Goal: Task Accomplishment & Management: Manage account settings

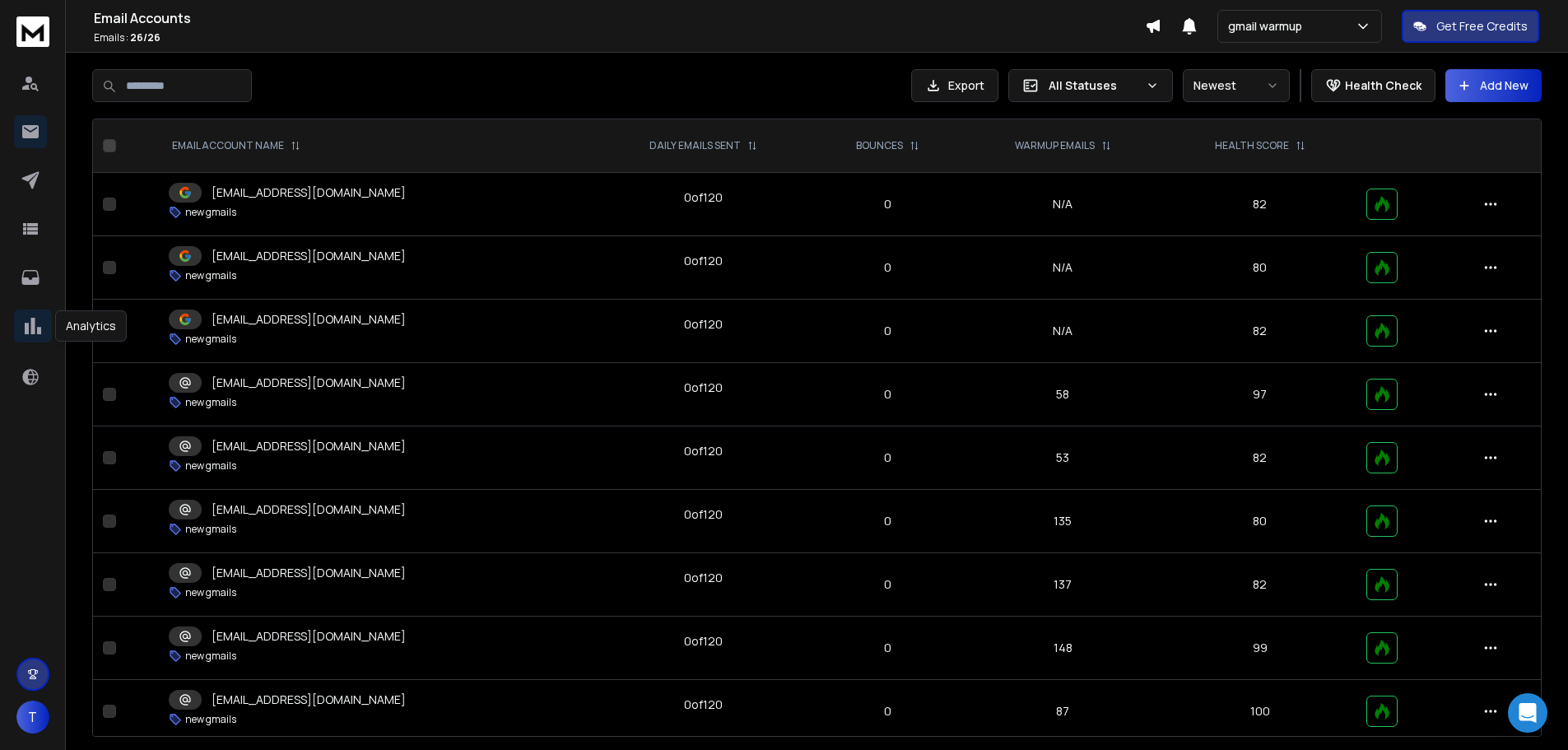
click at [22, 319] on icon at bounding box center [33, 326] width 25 height 25
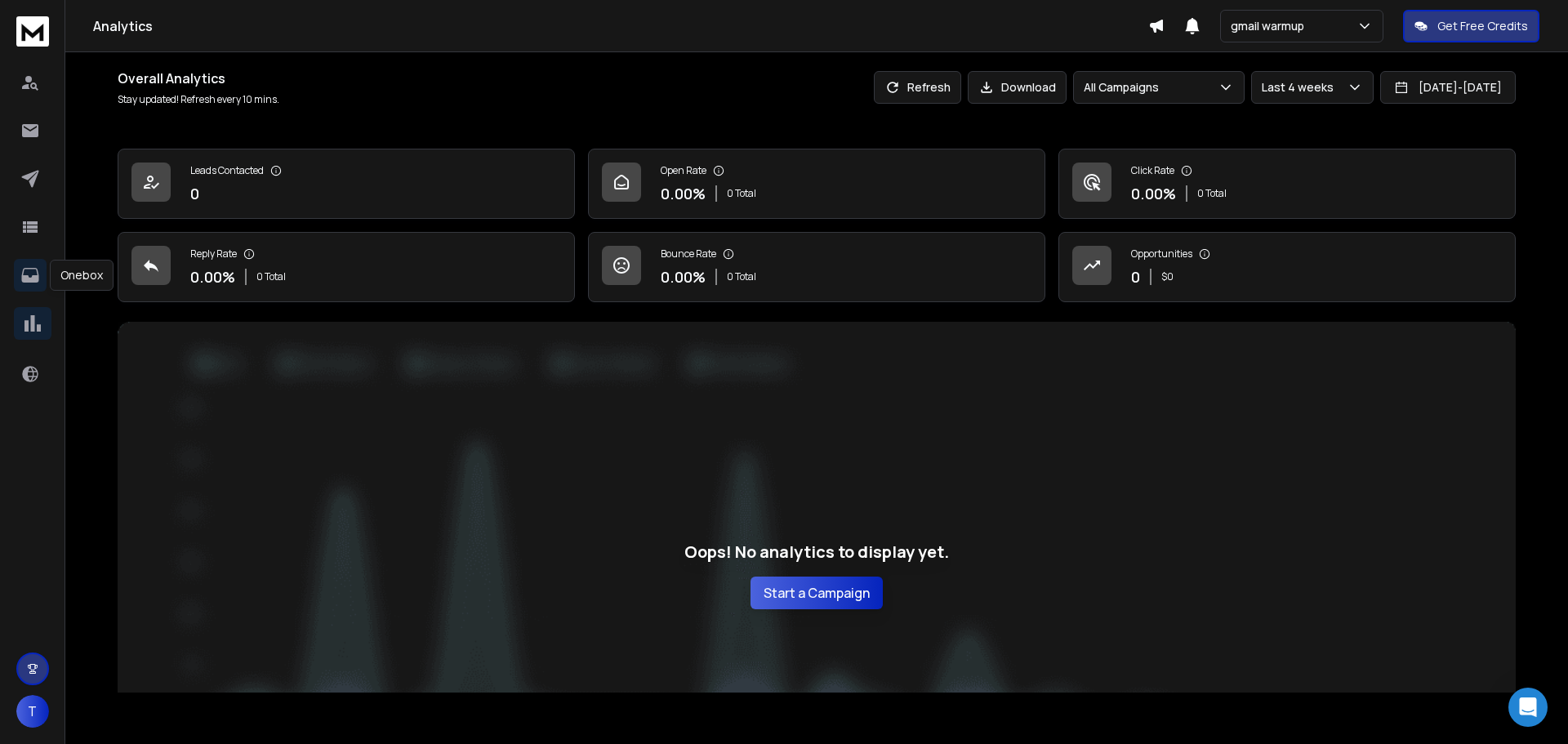
click at [31, 269] on icon at bounding box center [29, 275] width 17 height 15
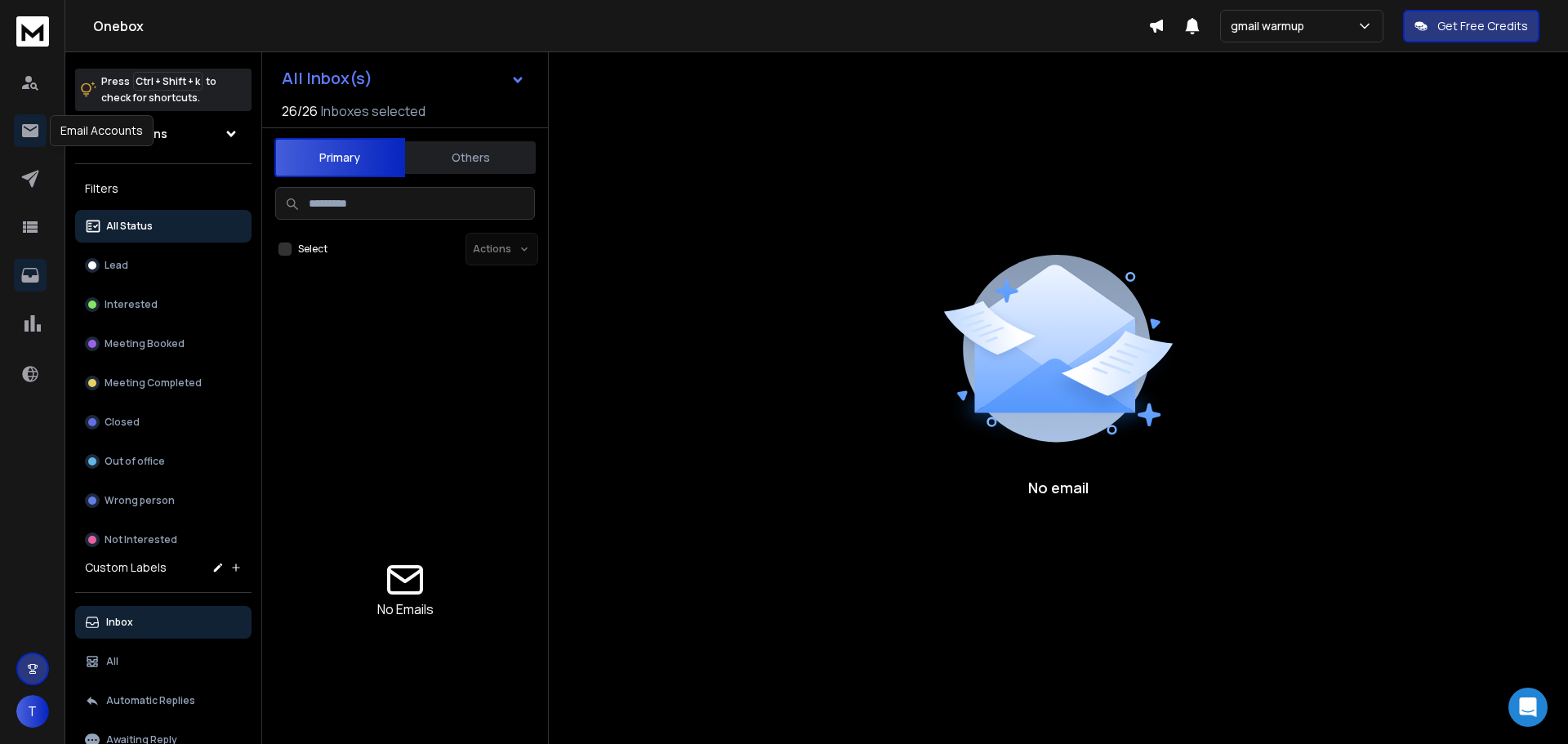
click at [27, 132] on icon at bounding box center [29, 130] width 17 height 13
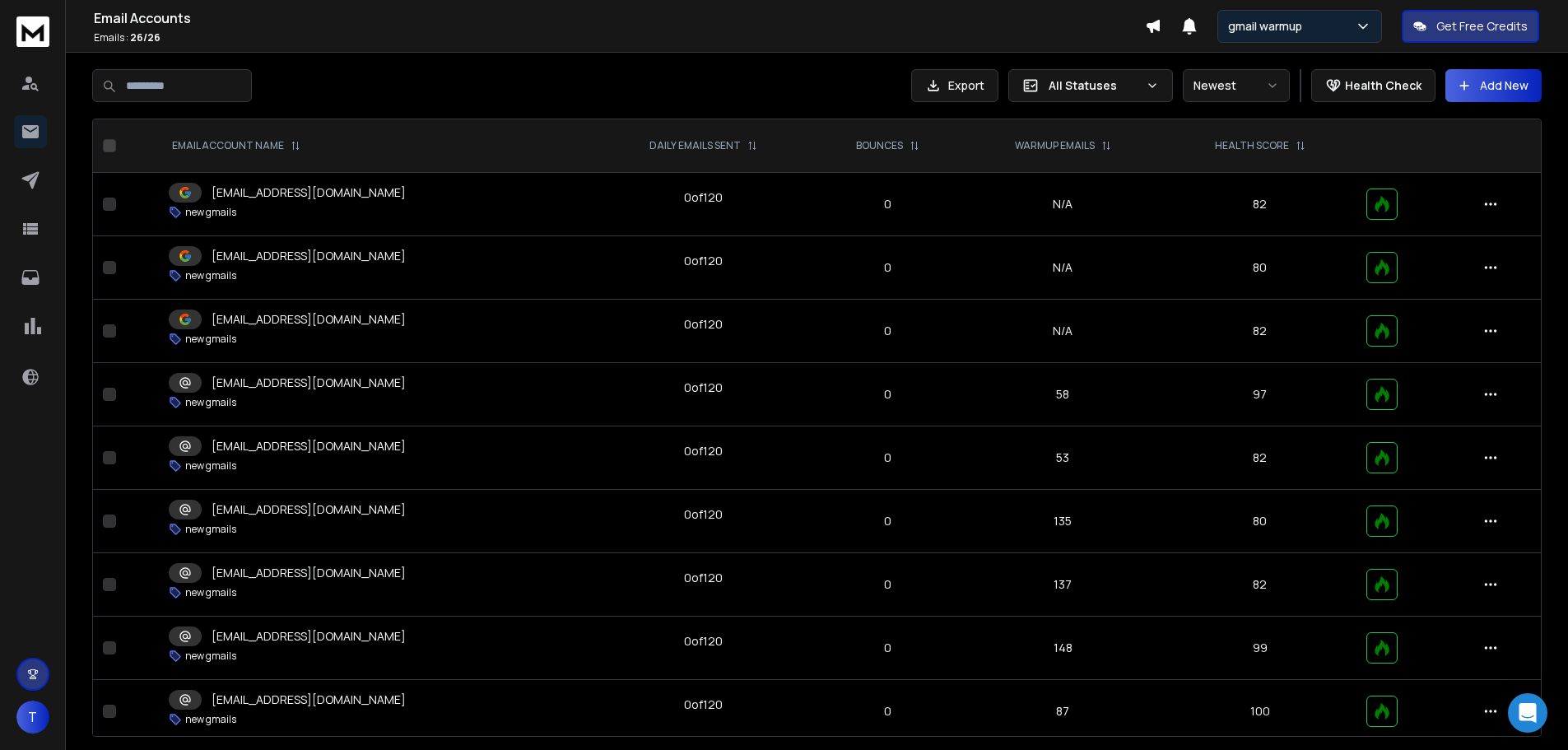
click at [1309, 25] on p "gmail warmup" at bounding box center [1268, 26] width 81 height 17
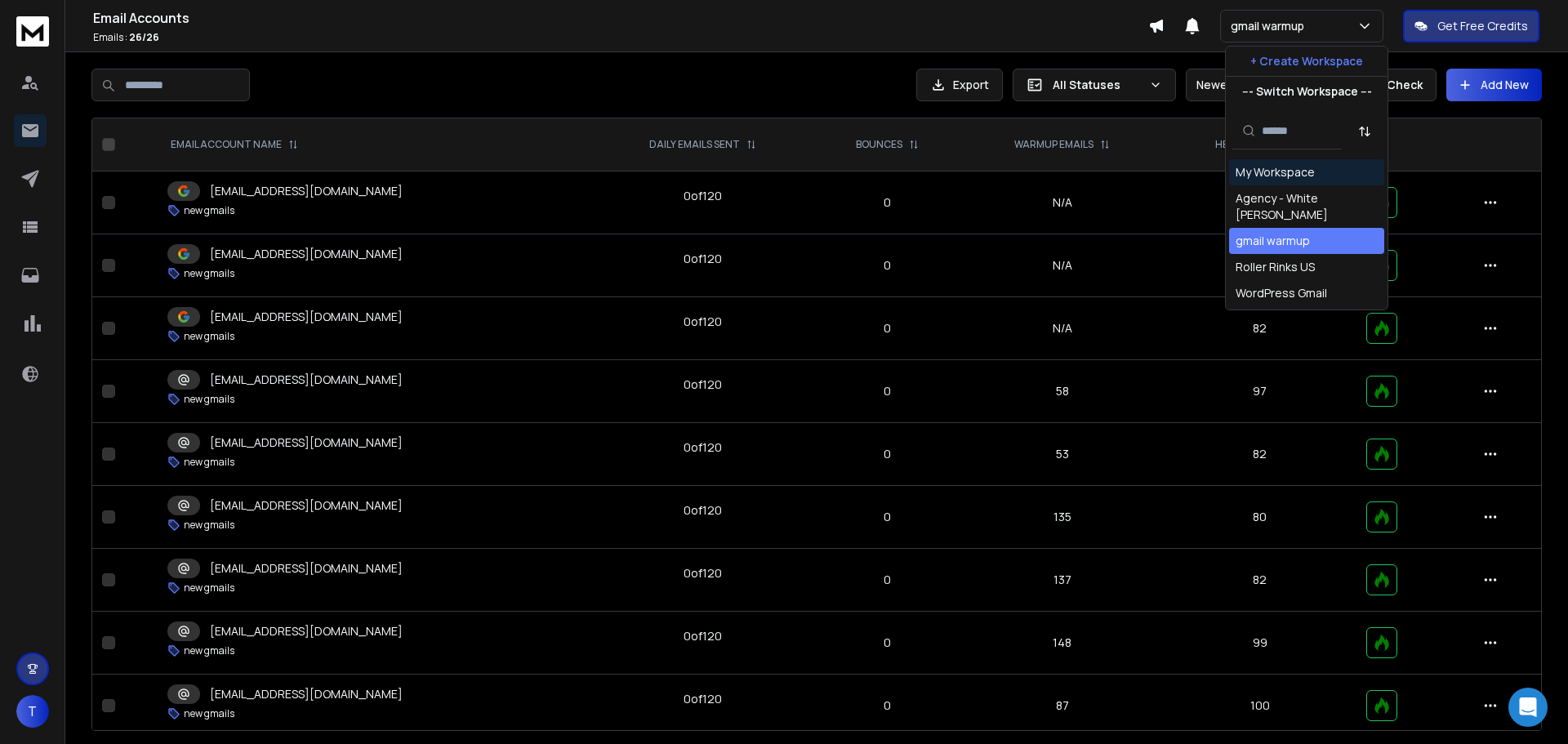
click at [1255, 172] on div "My Workspace" at bounding box center [1274, 172] width 80 height 17
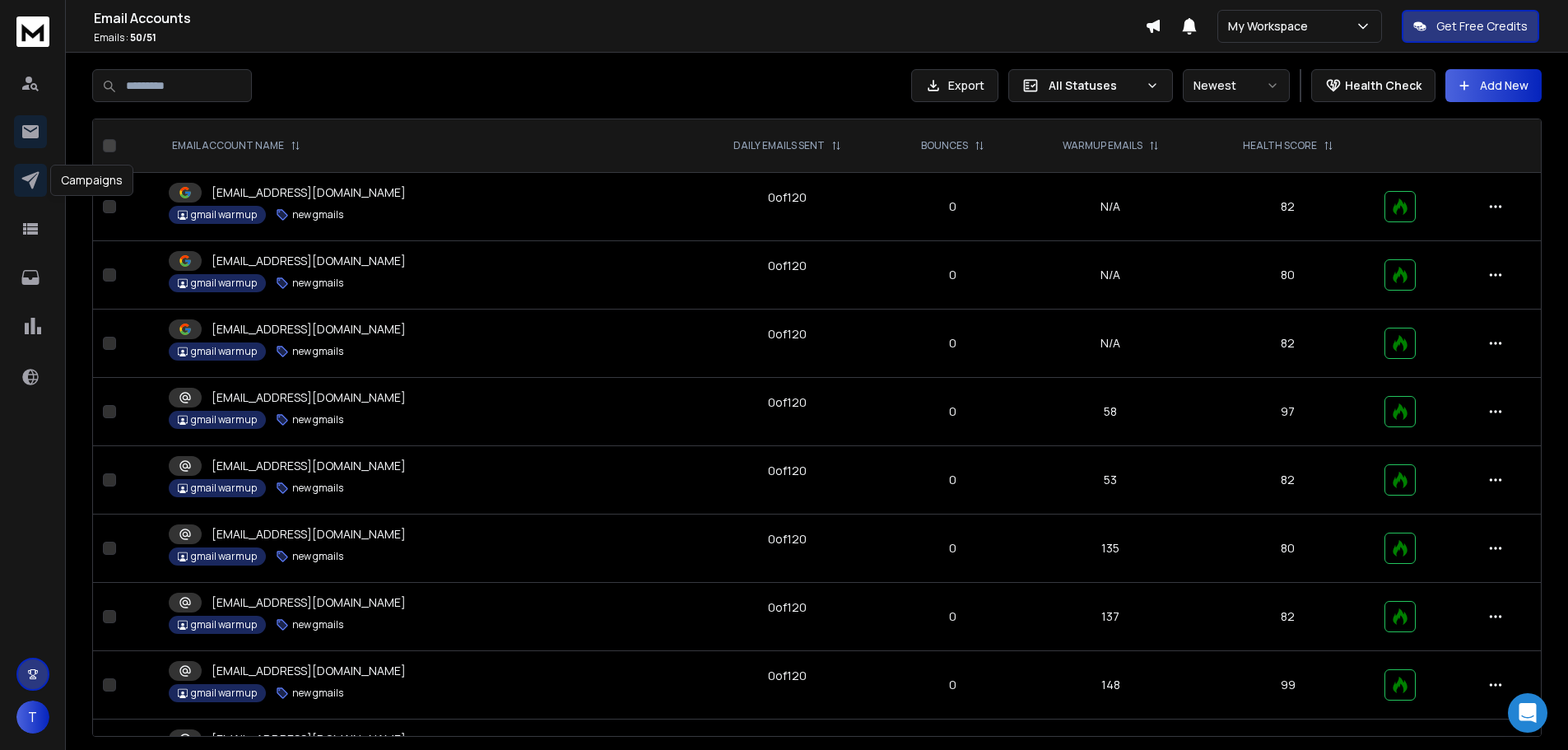
click at [37, 181] on icon at bounding box center [31, 180] width 20 height 20
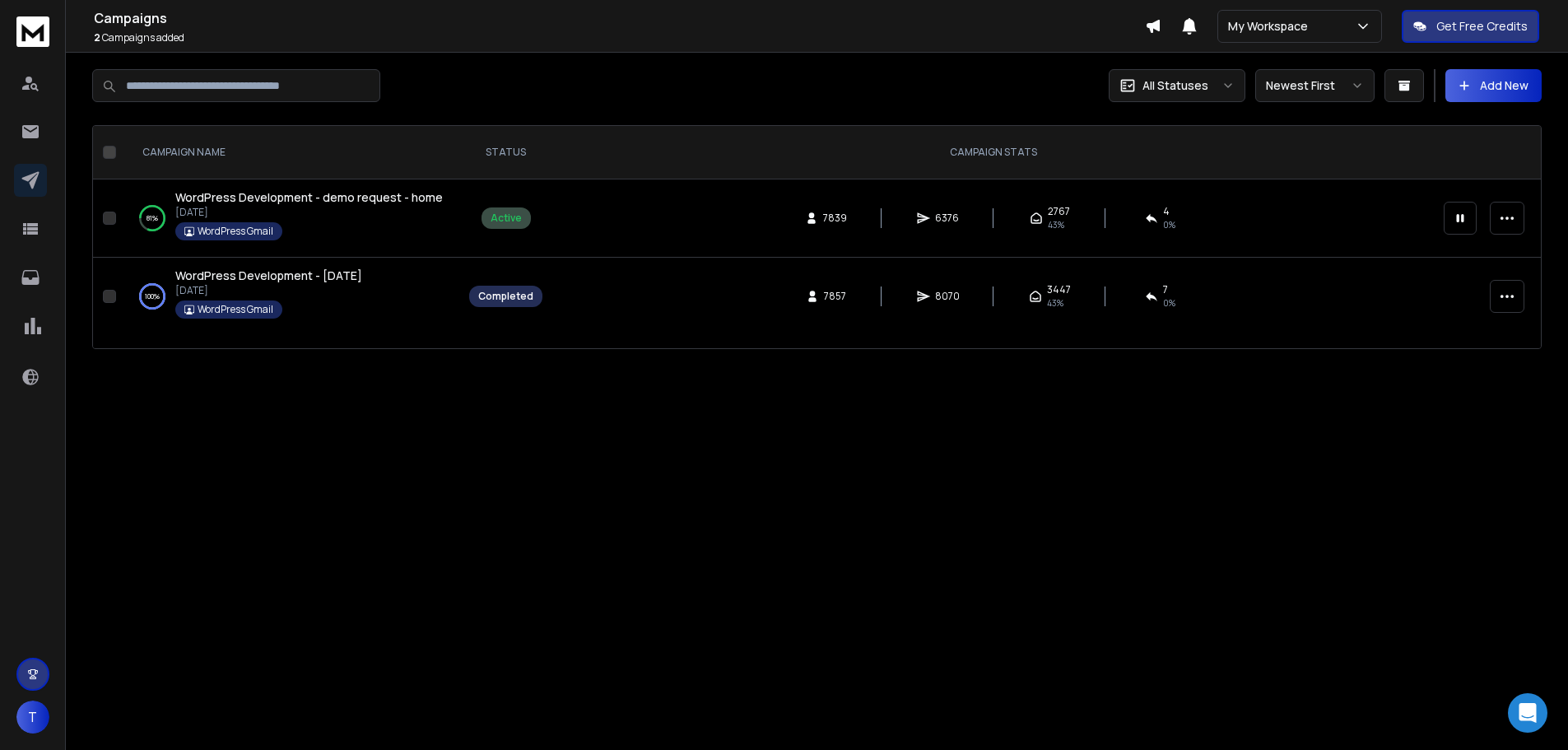
click at [687, 489] on div "Campaigns 2 Campaigns Added All Statuses Newest First Add New CAMPAIGN NAME STA…" at bounding box center [816, 444] width 1449 height 750
click at [1162, 214] on span "4" at bounding box center [1165, 211] width 7 height 13
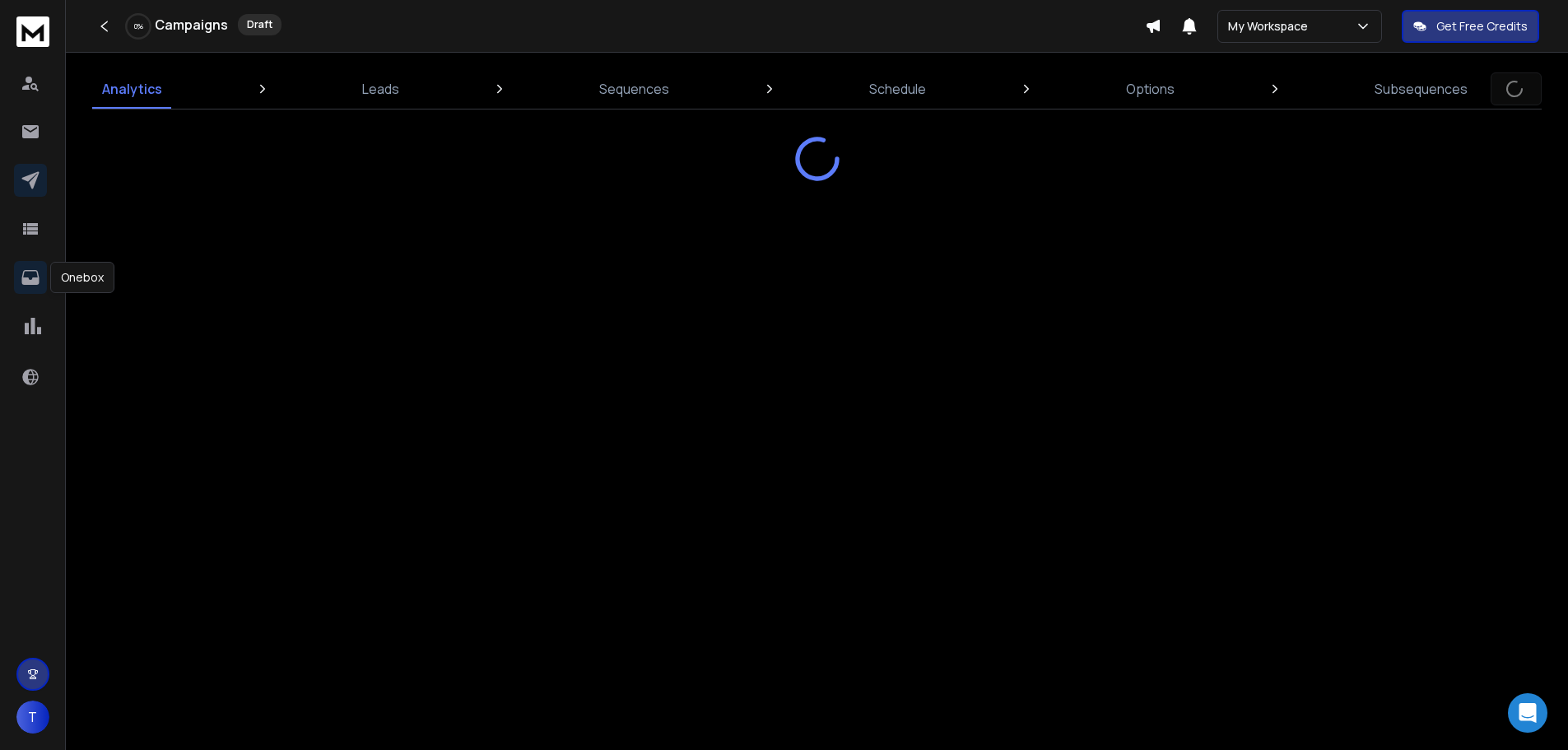
click at [35, 275] on icon at bounding box center [31, 277] width 20 height 20
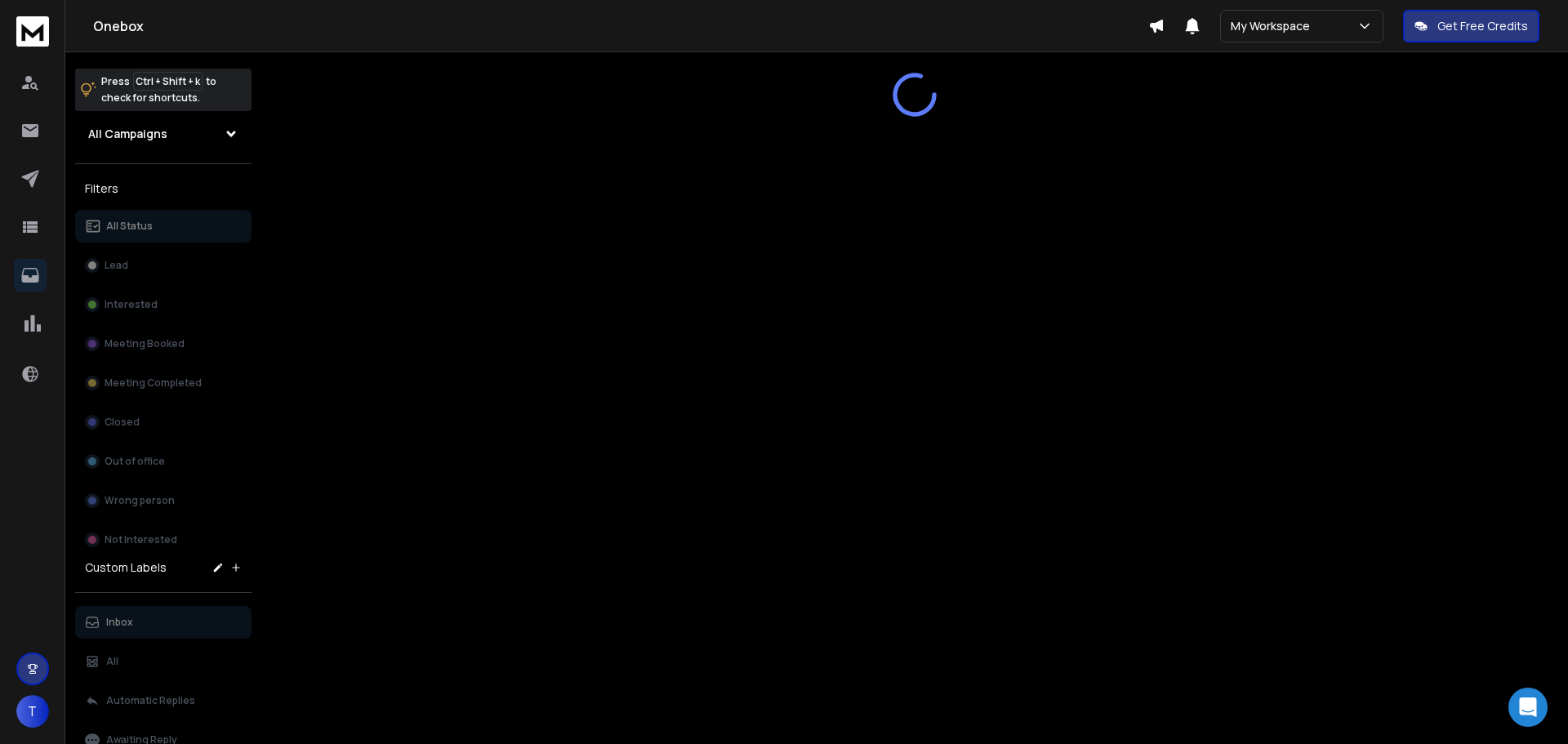
click at [124, 648] on div "Inbox All Automatic Replies Awaiting Reply Unread only Sent Archive" at bounding box center [164, 739] width 177 height 268
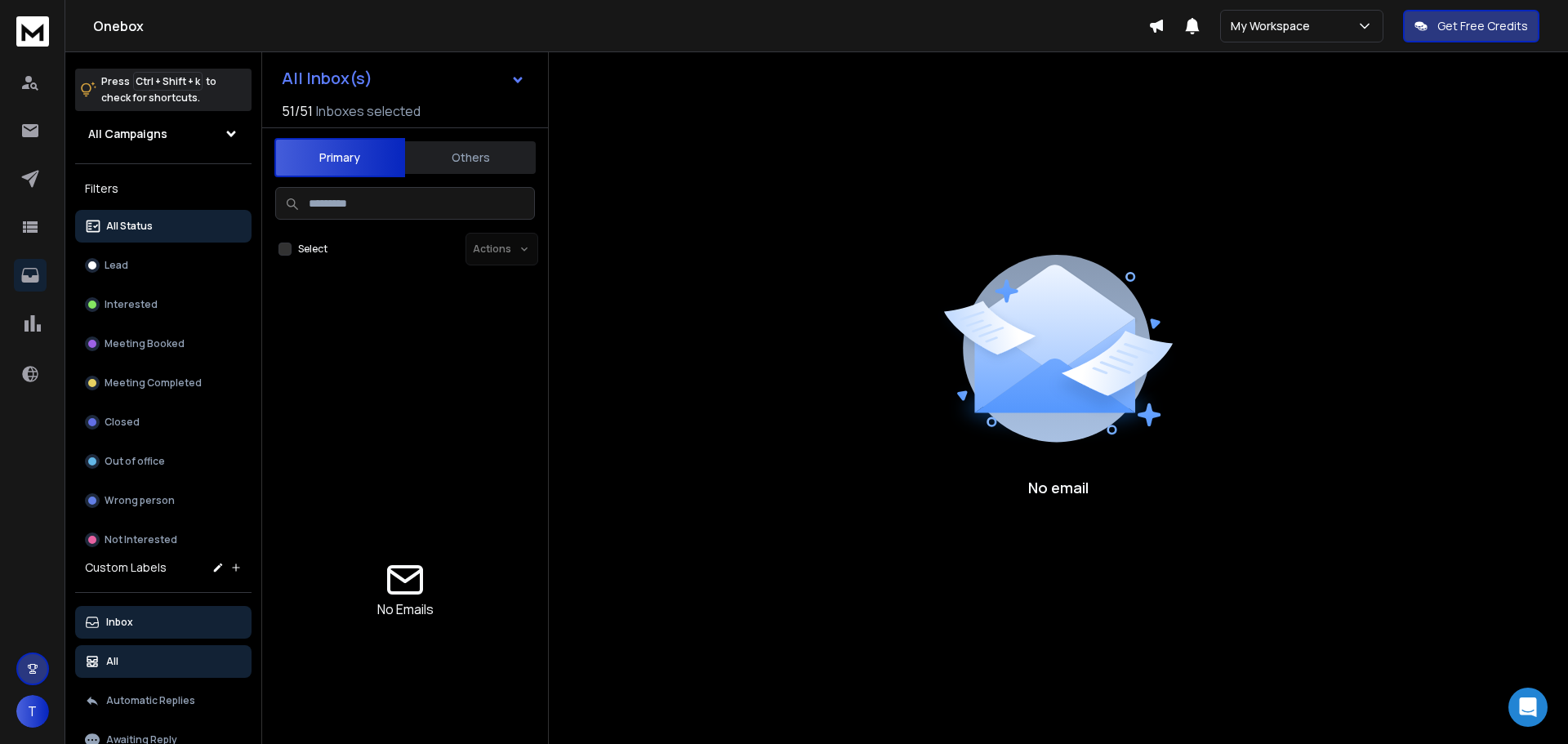
click at [149, 665] on button "All" at bounding box center [164, 661] width 177 height 32
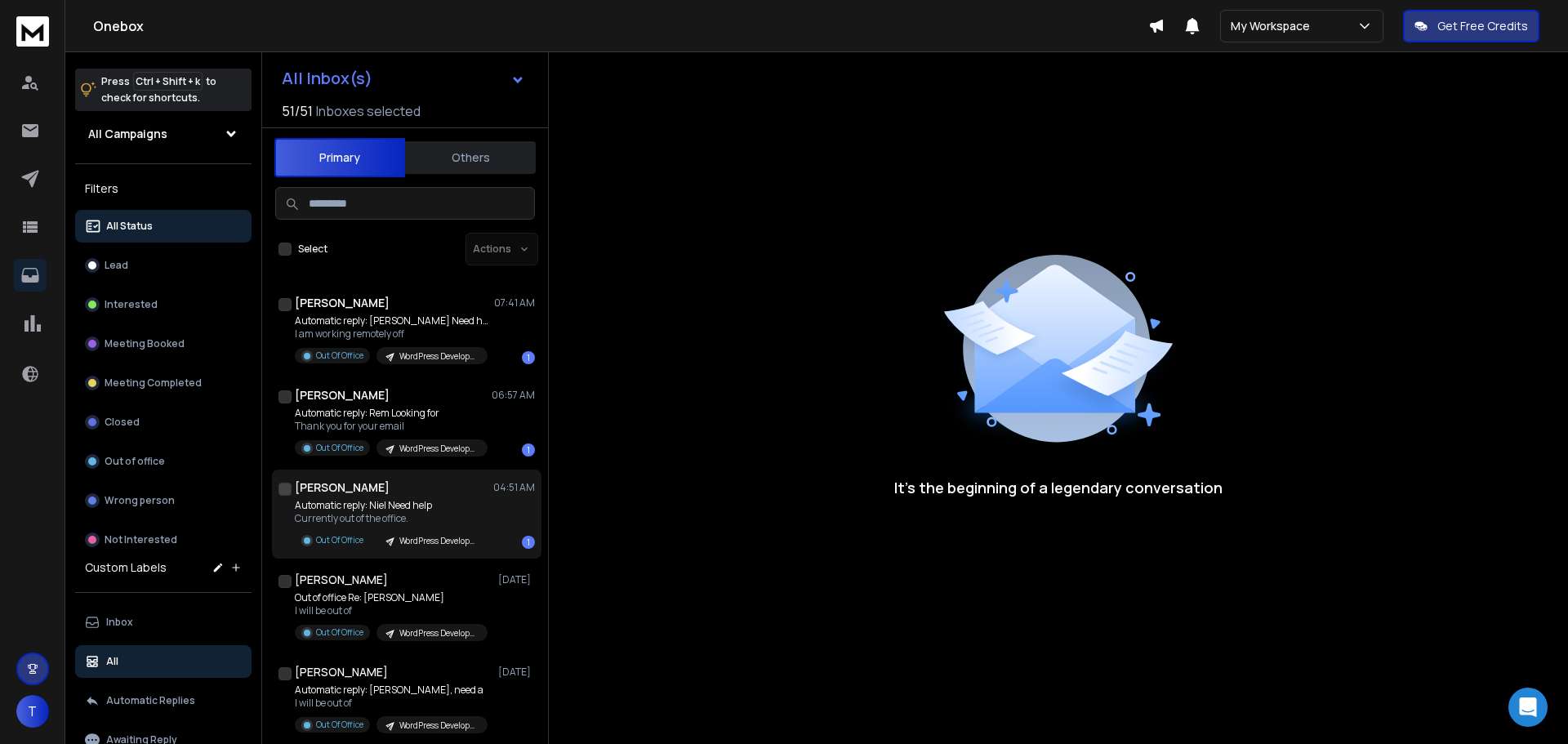
click at [415, 495] on div "[PERSON_NAME] 04:51 AM" at bounding box center [414, 487] width 241 height 17
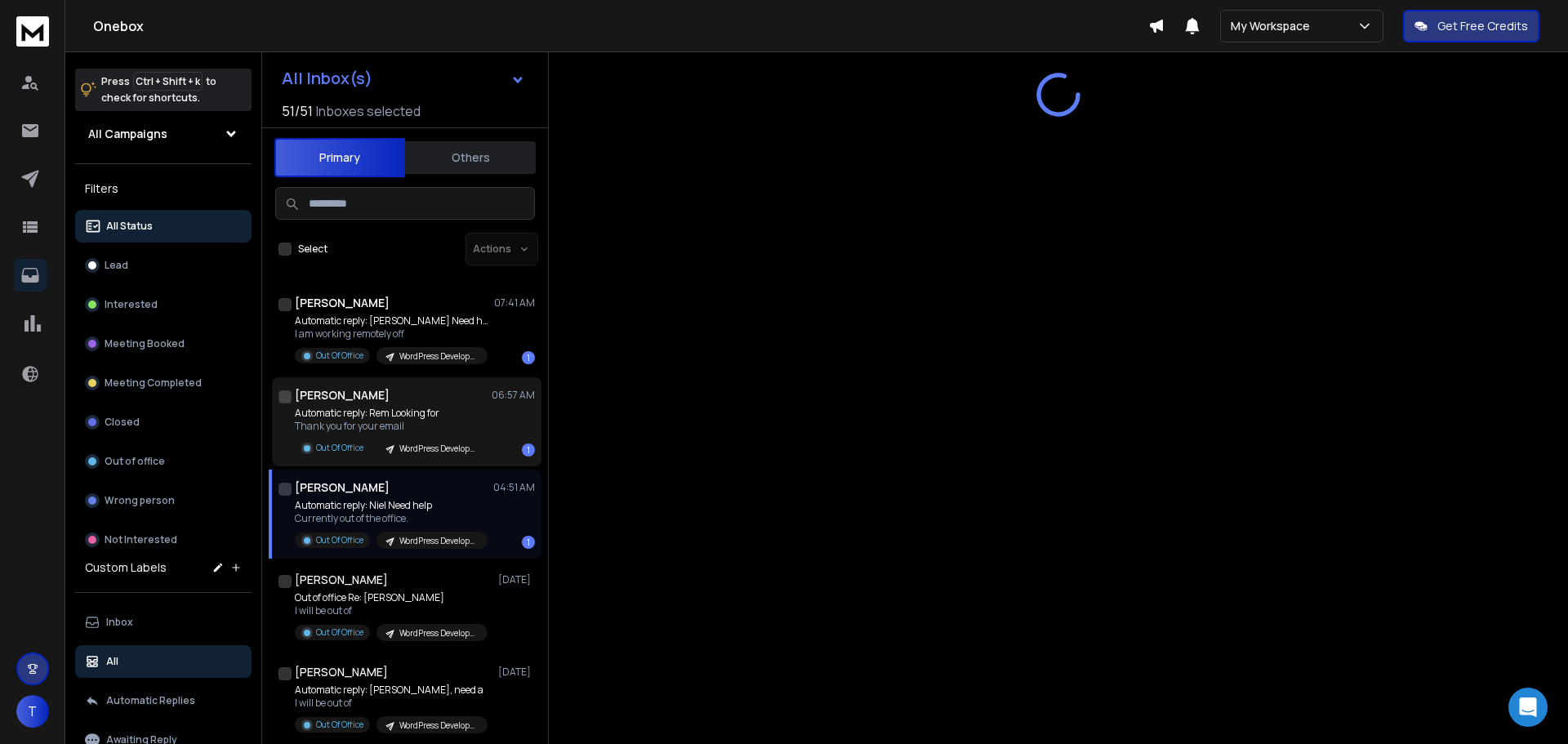
click at [430, 414] on p "Automatic reply: Rem Looking for" at bounding box center [391, 412] width 192 height 13
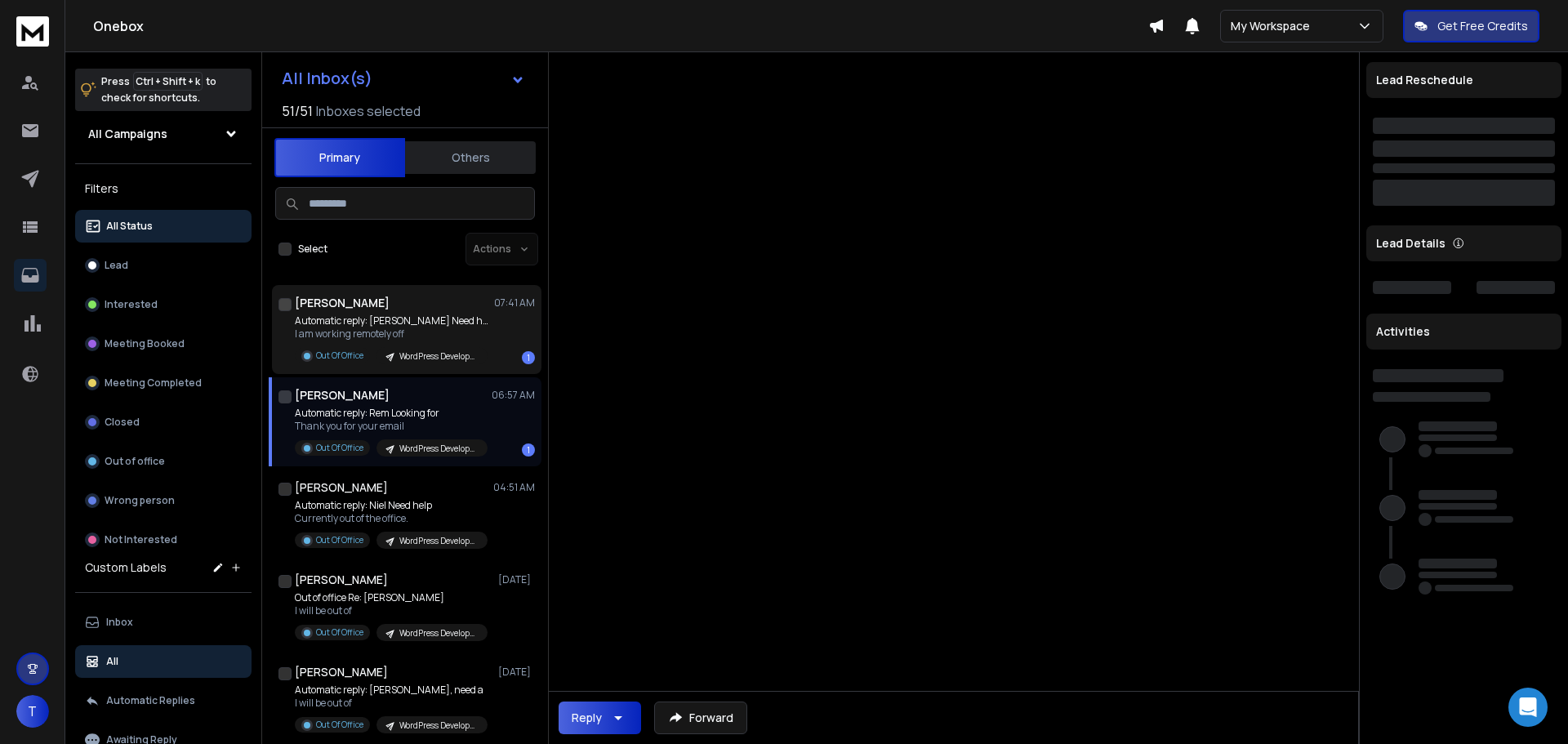
click at [447, 339] on p "I am working remotely off" at bounding box center [393, 334] width 196 height 13
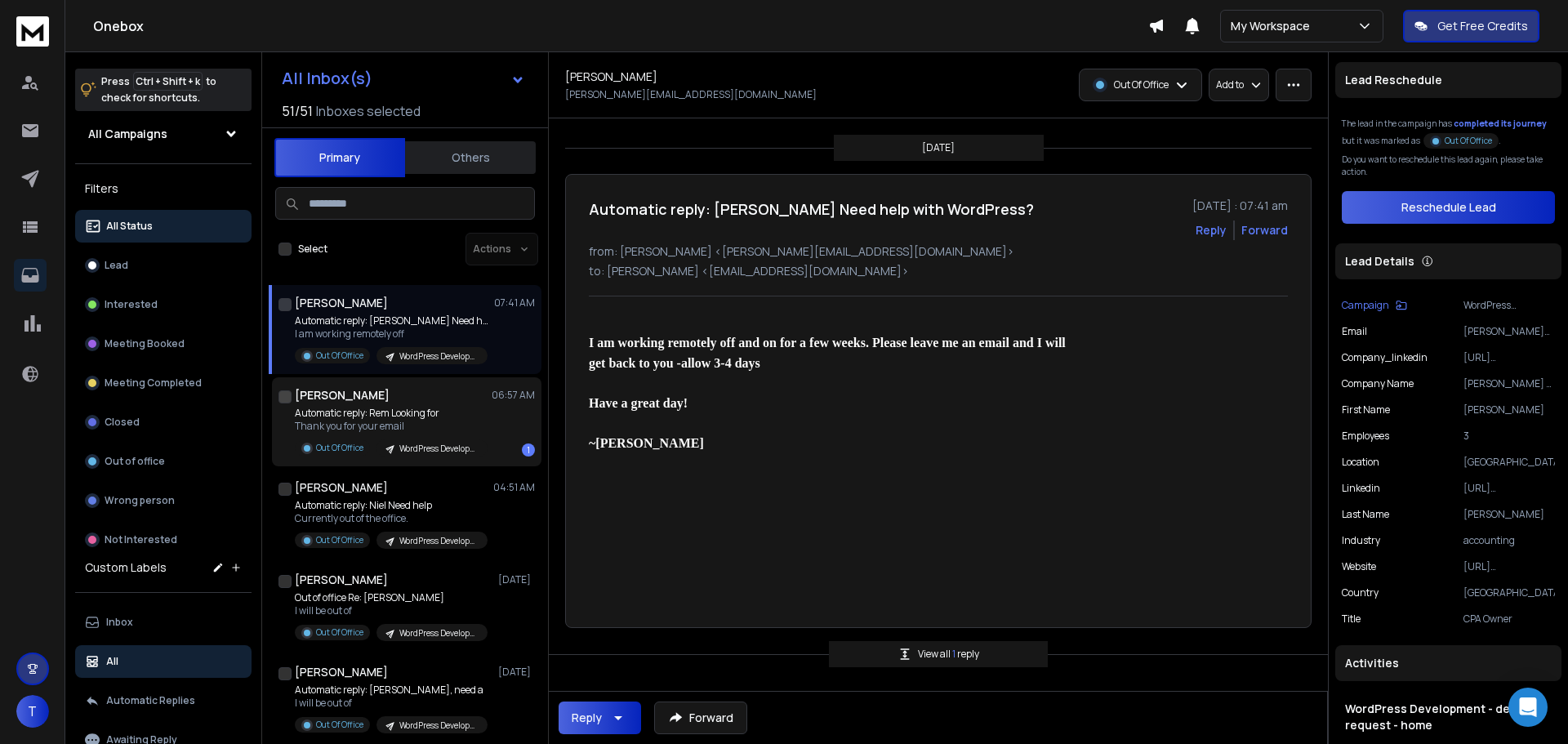
click at [416, 405] on div "[PERSON_NAME] 06:57 AM Automatic reply: Rem Looking for Thank you for your emai…" at bounding box center [414, 421] width 241 height 70
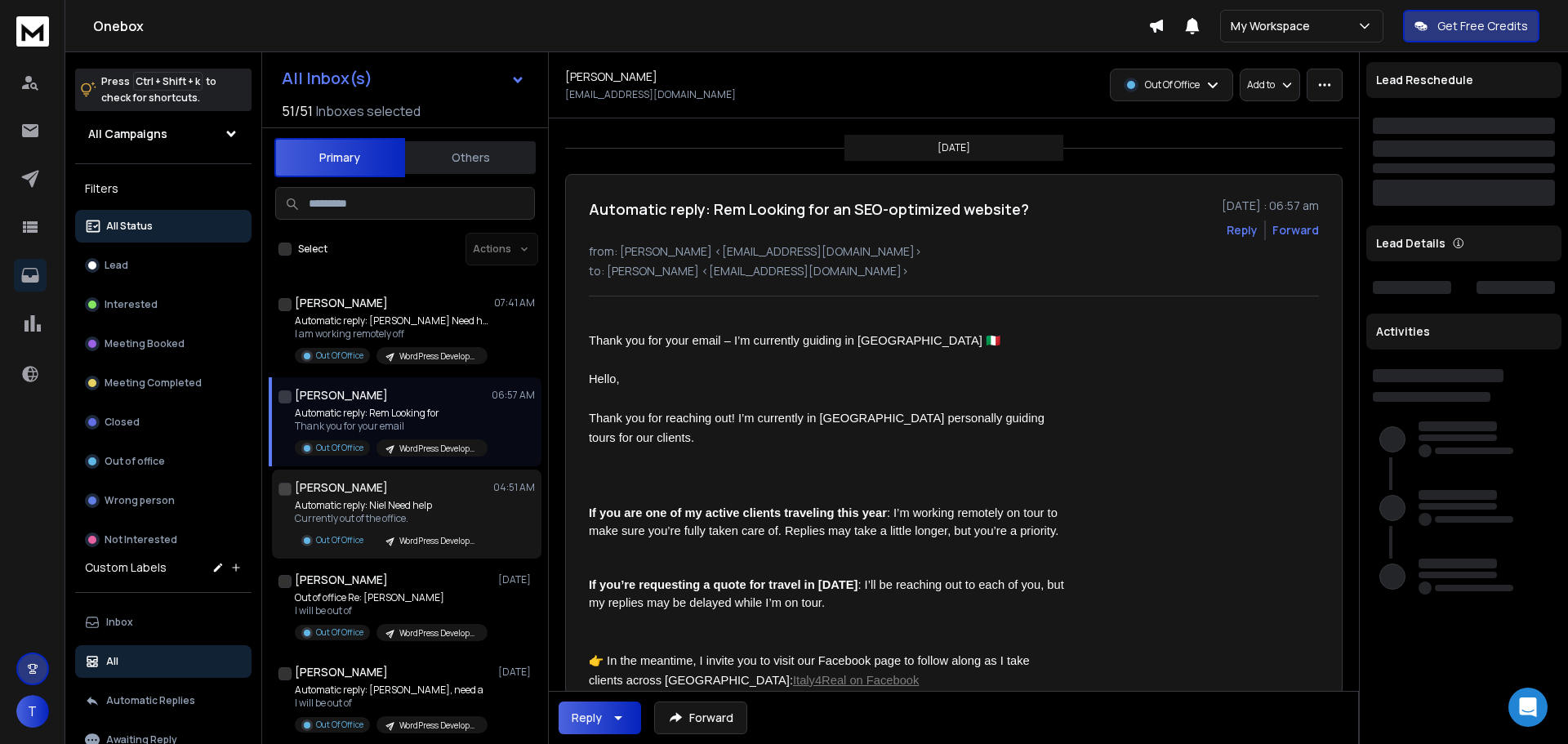
click at [400, 511] on p "Automatic reply: Niel Need help" at bounding box center [391, 505] width 192 height 13
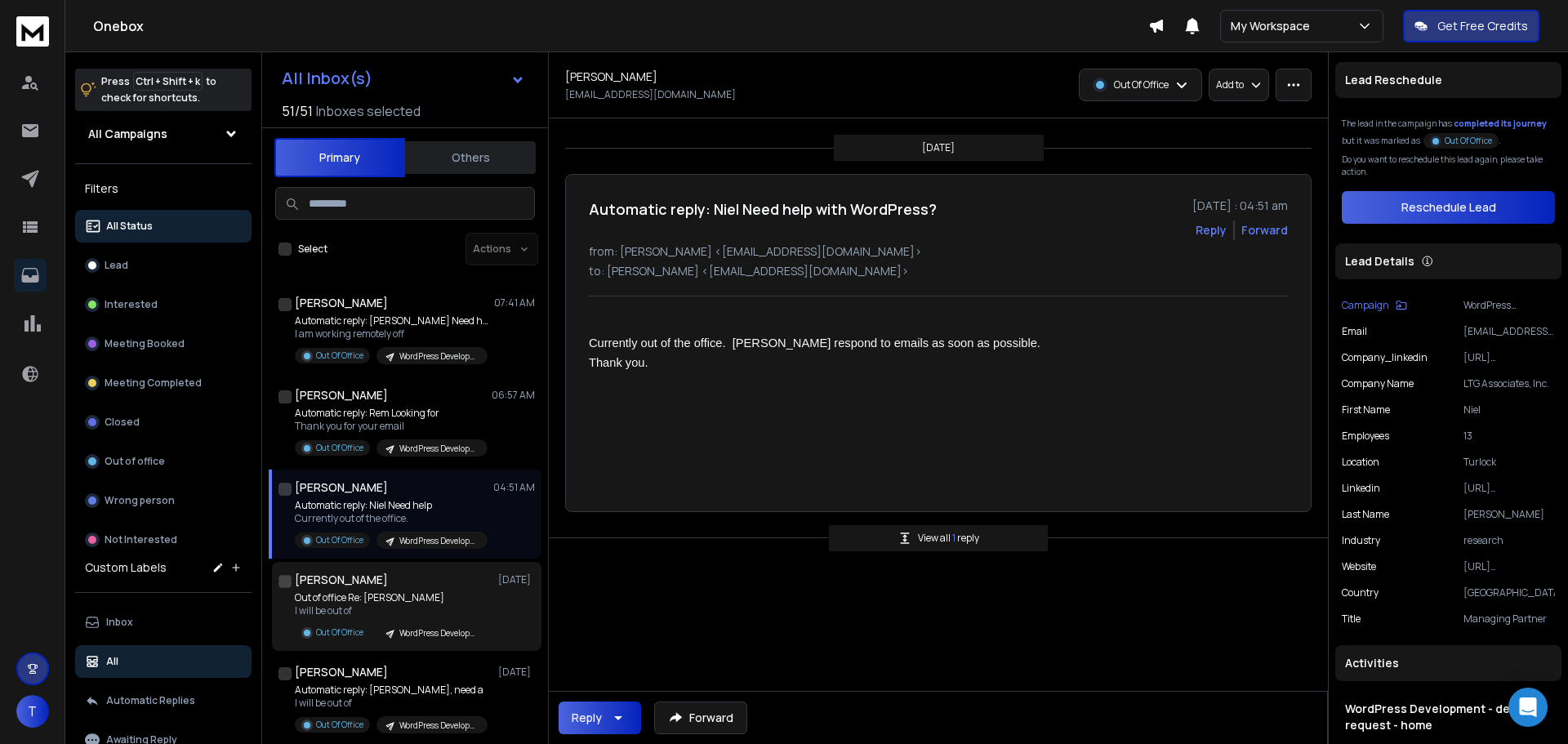
click at [399, 606] on p "I will be out of" at bounding box center [391, 611] width 192 height 13
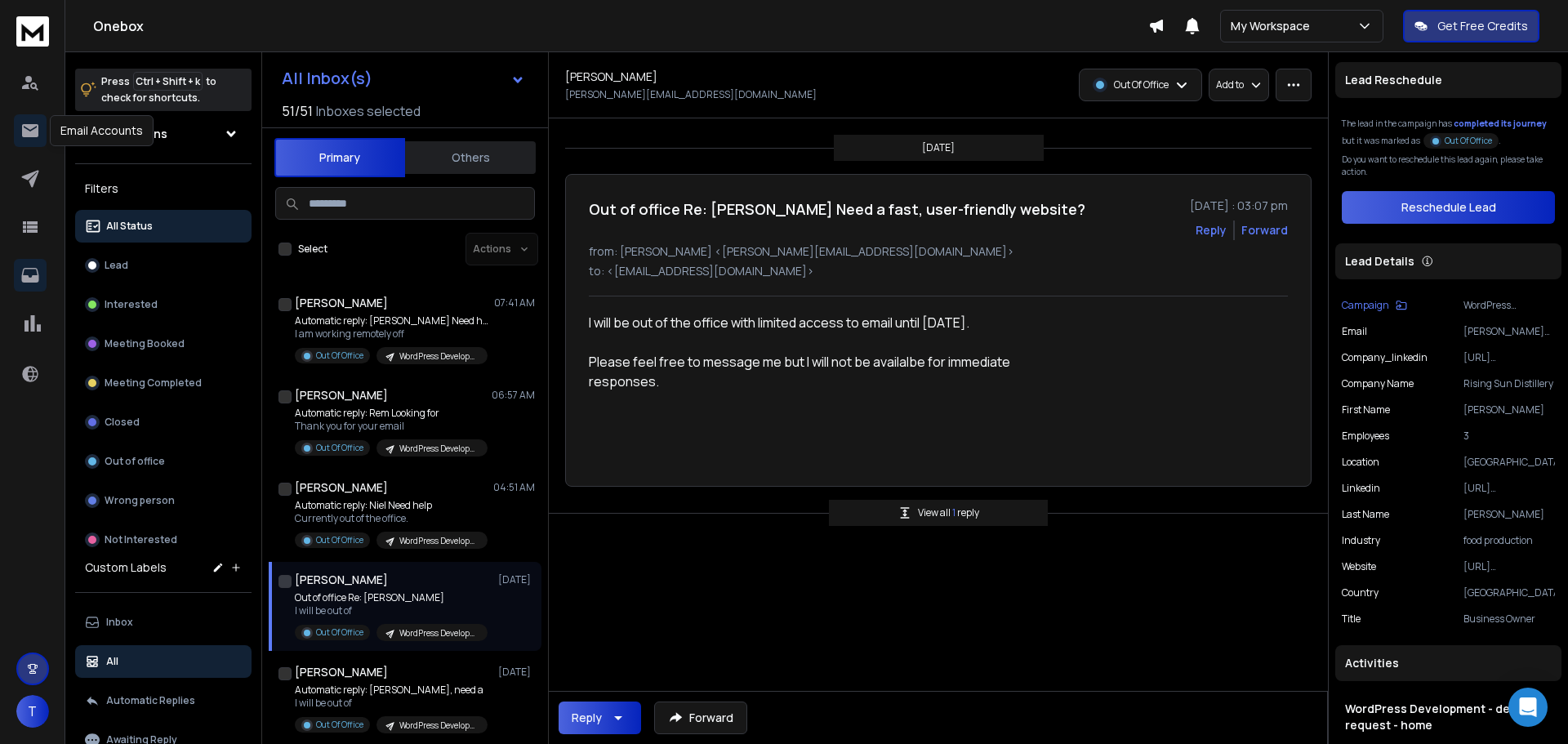
click at [29, 122] on icon at bounding box center [30, 131] width 20 height 20
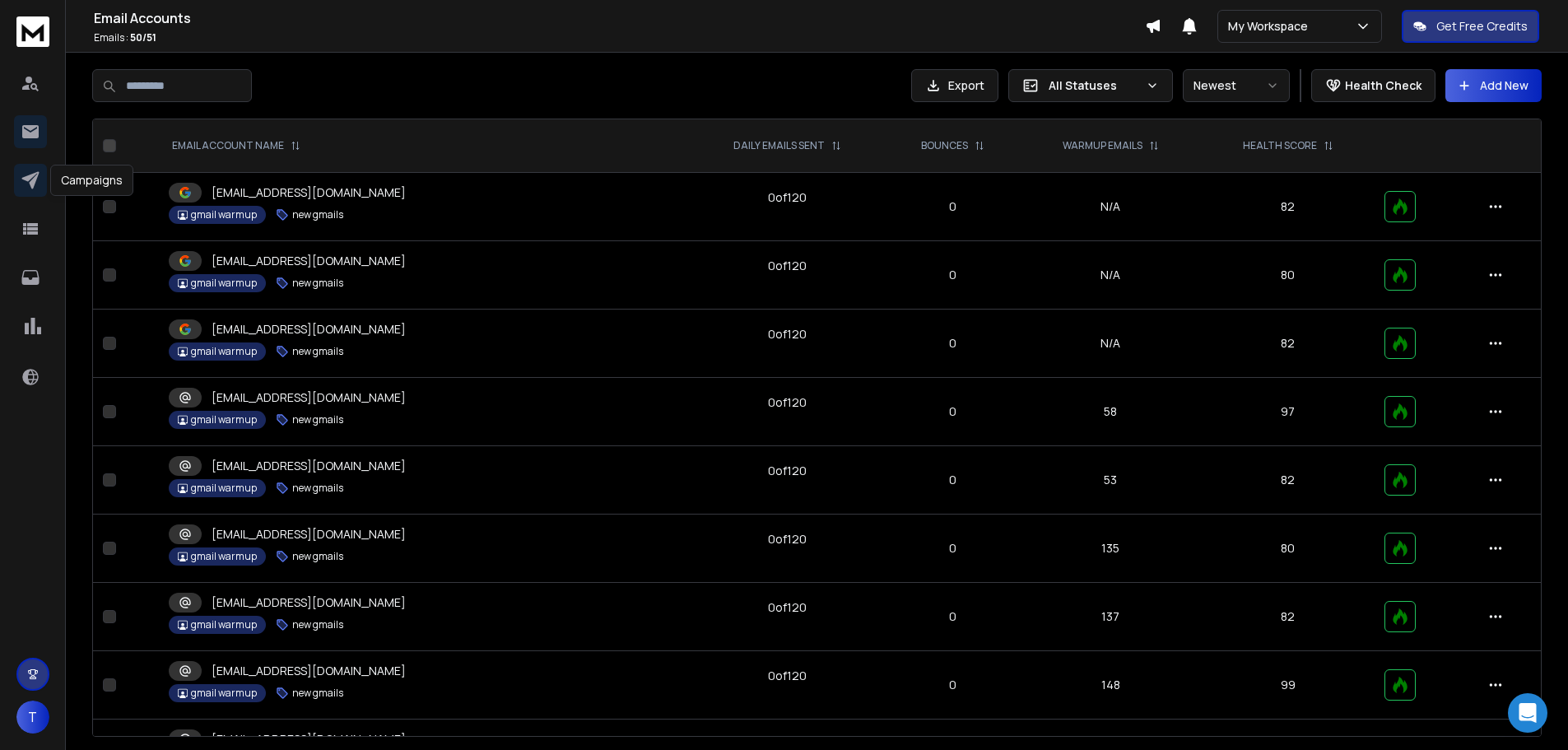
click at [29, 173] on icon at bounding box center [31, 180] width 20 height 20
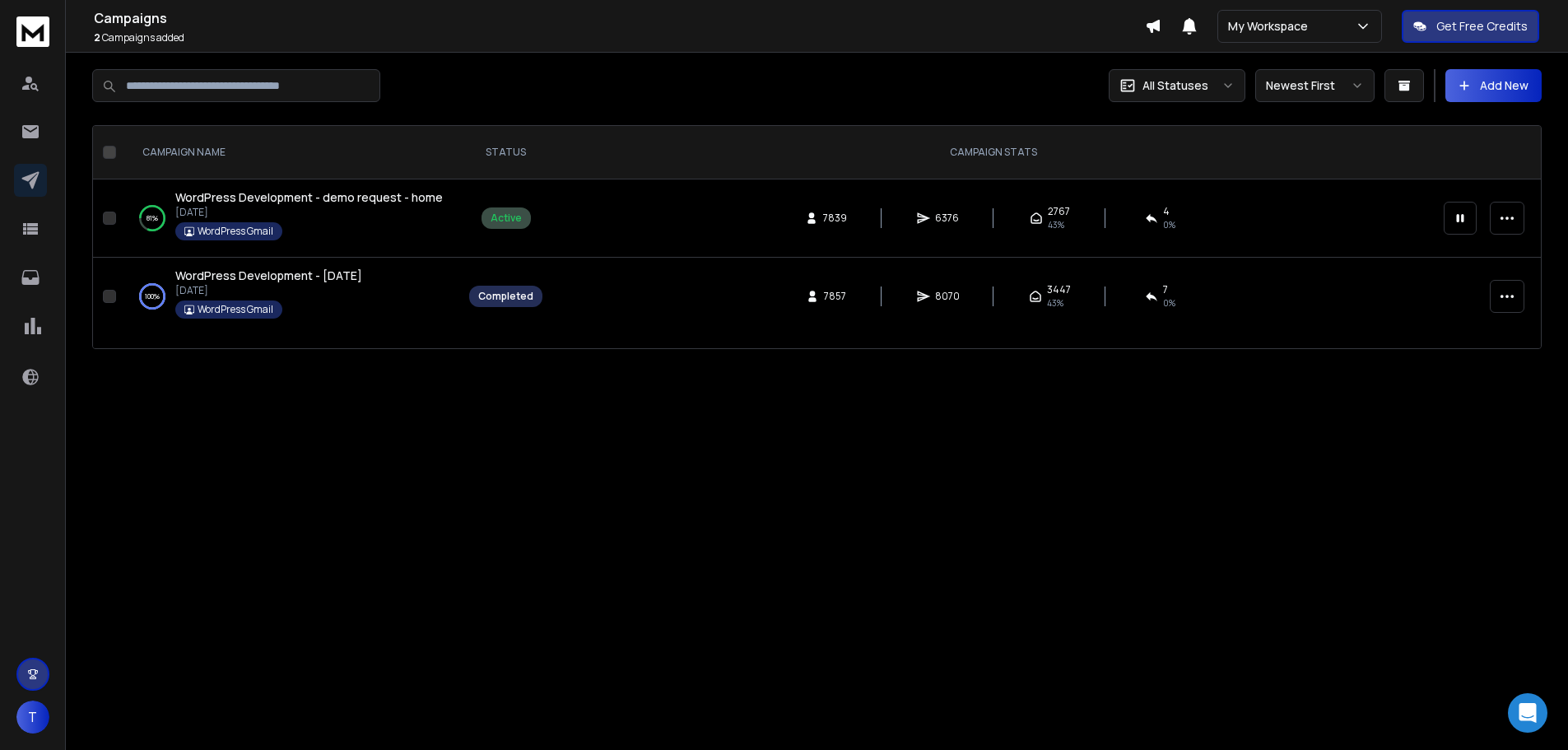
click at [361, 203] on span "WordPress Development - demo request - home" at bounding box center [309, 197] width 267 height 16
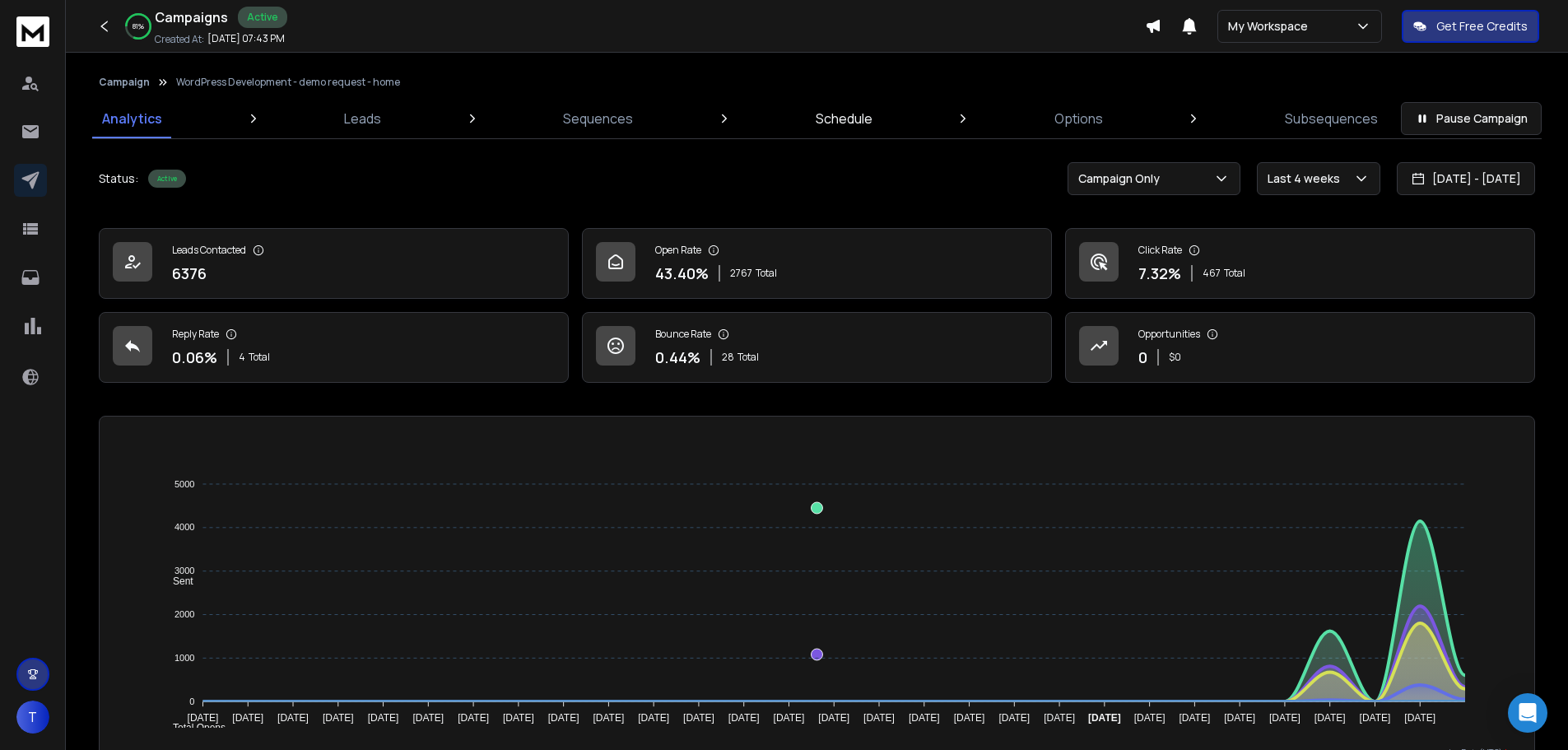
click at [844, 125] on p "Schedule" at bounding box center [843, 119] width 56 height 20
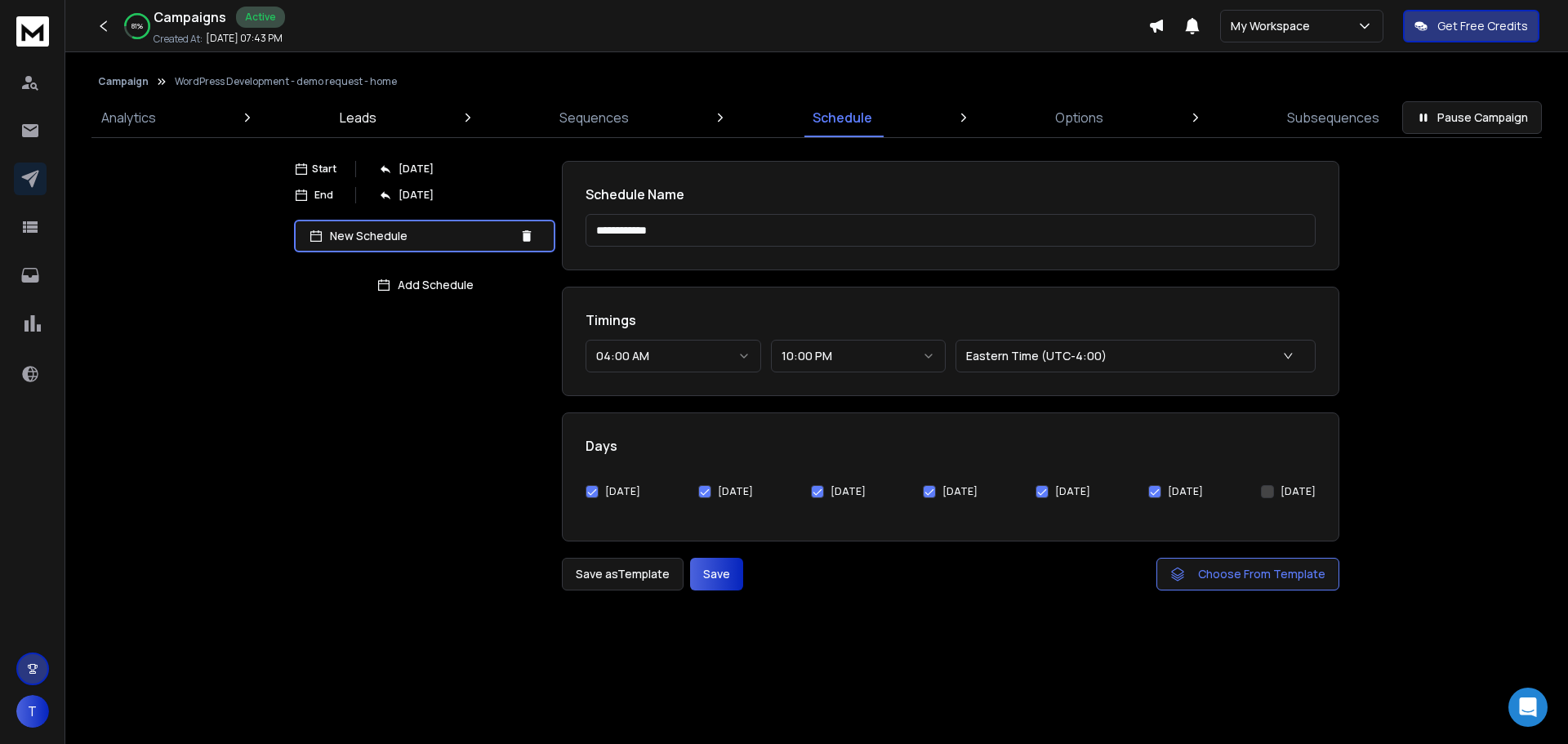
click at [366, 114] on p "Leads" at bounding box center [357, 118] width 36 height 20
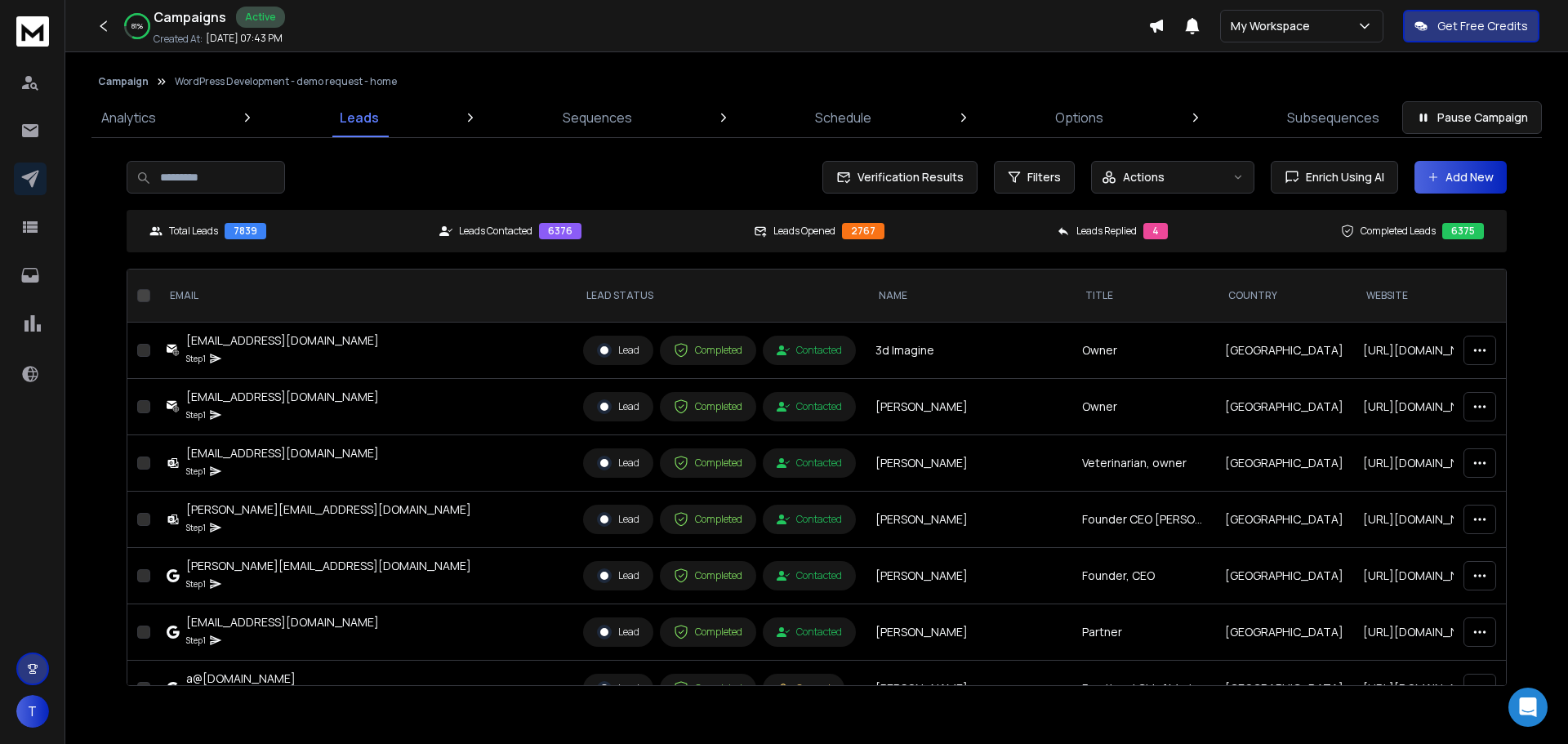
click at [467, 233] on p "Leads Contacted" at bounding box center [495, 231] width 74 height 13
click at [735, 226] on div "Total Leads 7839 Leads Contacted 6376 Leads Opened 2767 Leads Replied 4 Complet…" at bounding box center [817, 231] width 1380 height 42
click at [820, 231] on p "Leads Opened" at bounding box center [804, 231] width 62 height 13
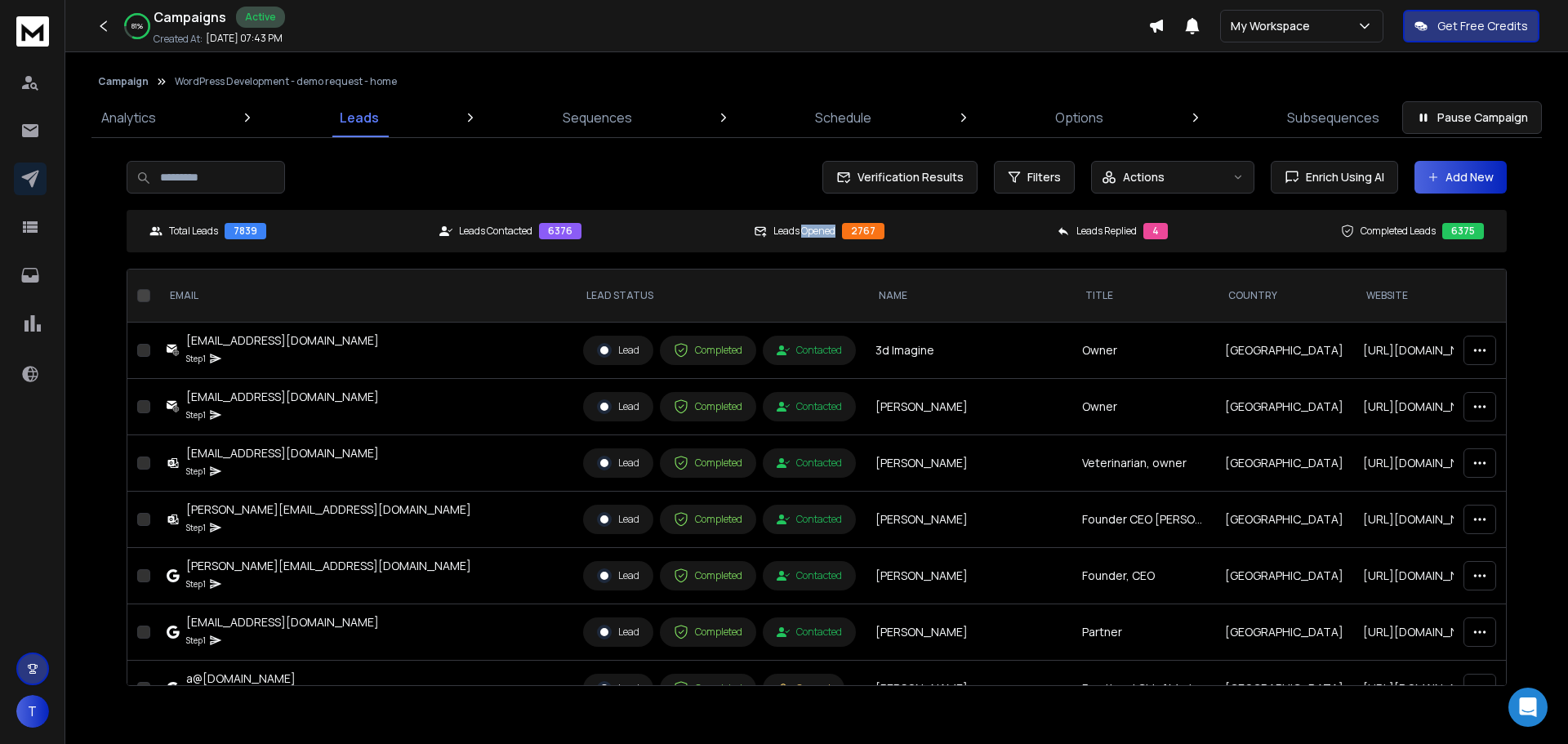
click at [820, 231] on p "Leads Opened" at bounding box center [804, 231] width 62 height 13
click at [993, 245] on div "Total Leads 7839 Leads Contacted 6376 Leads Opened 2767 Leads Replied 4 Complet…" at bounding box center [817, 231] width 1380 height 42
click at [1124, 249] on div "Total Leads 7839 Leads Contacted 6376 Leads Opened 2767 Leads Replied 4 Complet…" at bounding box center [817, 231] width 1380 height 42
click at [1126, 237] on p "Leads Replied" at bounding box center [1107, 231] width 61 height 13
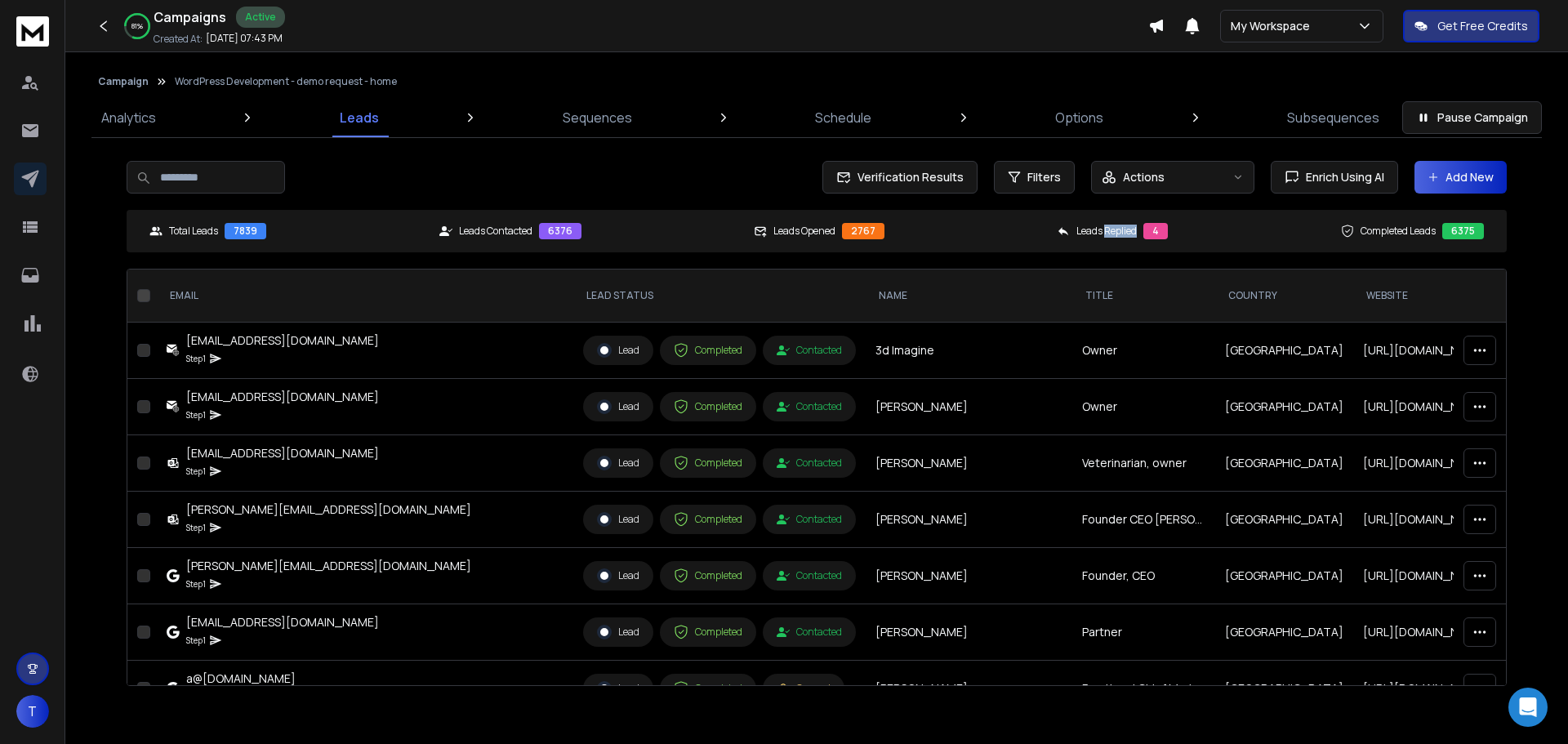
click at [1126, 237] on p "Leads Replied" at bounding box center [1107, 231] width 61 height 13
click at [1366, 235] on p "Completed Leads" at bounding box center [1398, 231] width 76 height 13
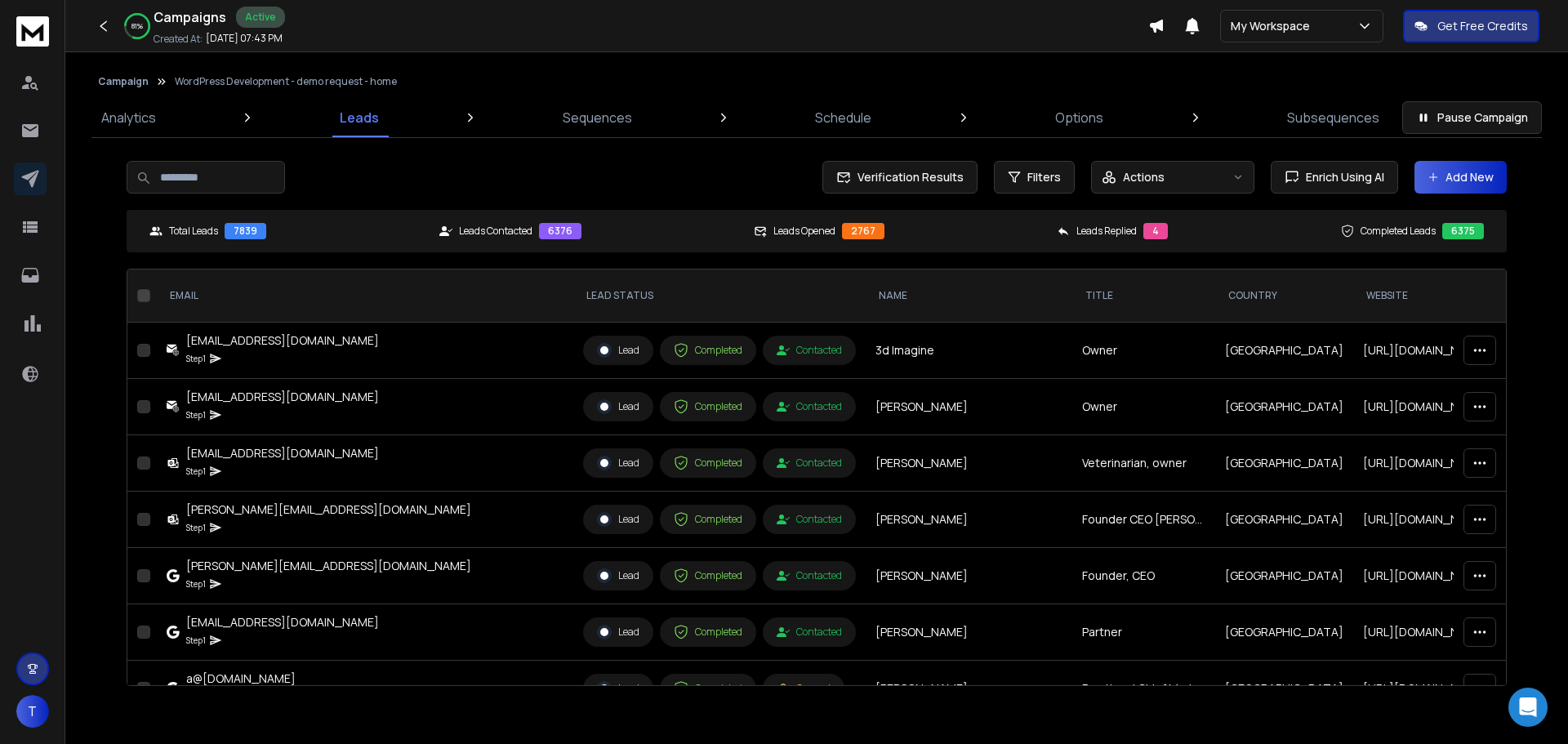
click at [706, 149] on div "Campaign WordPress Development - demo request - home Analytics Leads Sequences …" at bounding box center [816, 372] width 1450 height 608
click at [1080, 119] on p "Options" at bounding box center [1079, 118] width 48 height 20
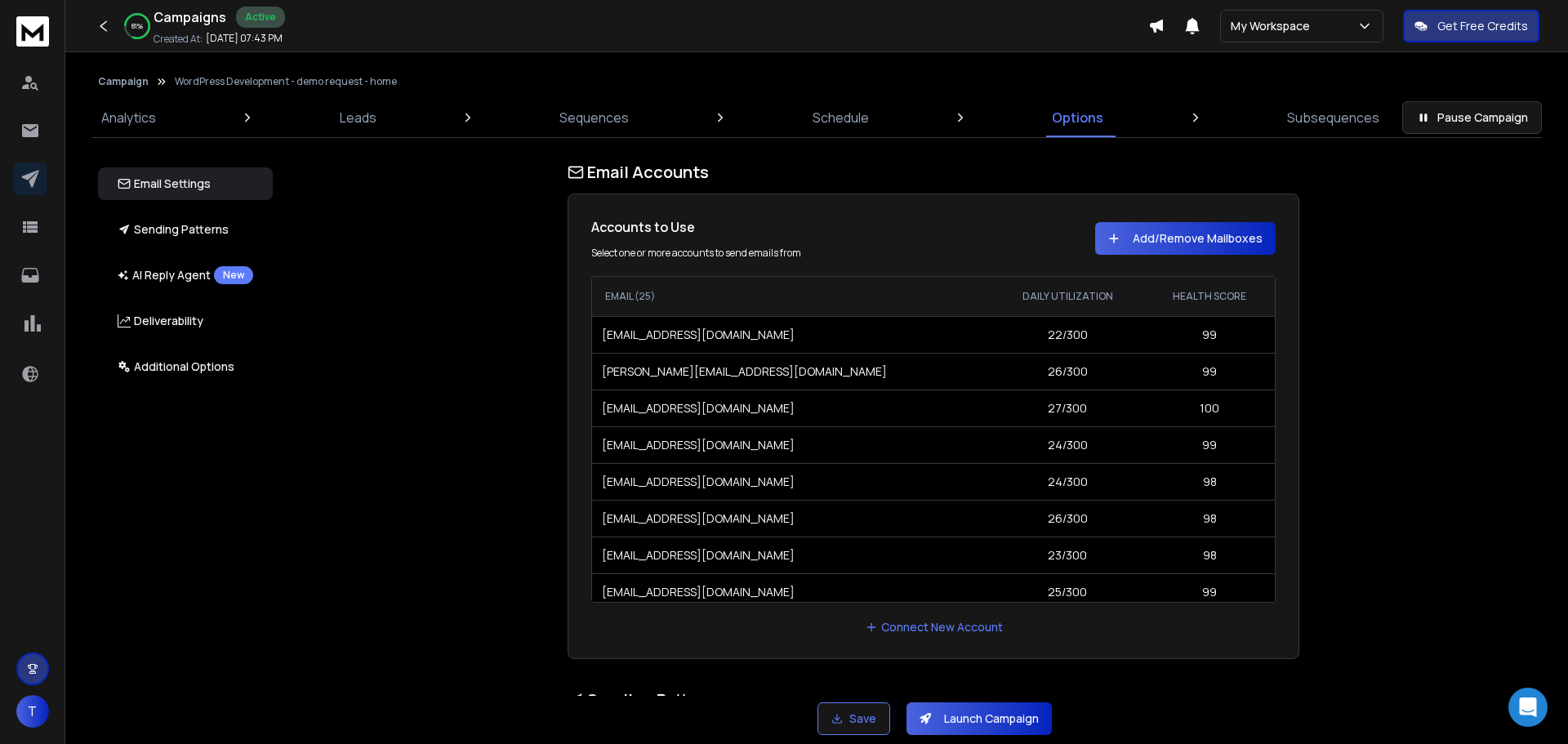
click at [1189, 239] on button "Add/Remove Mailboxes" at bounding box center [1185, 238] width 181 height 32
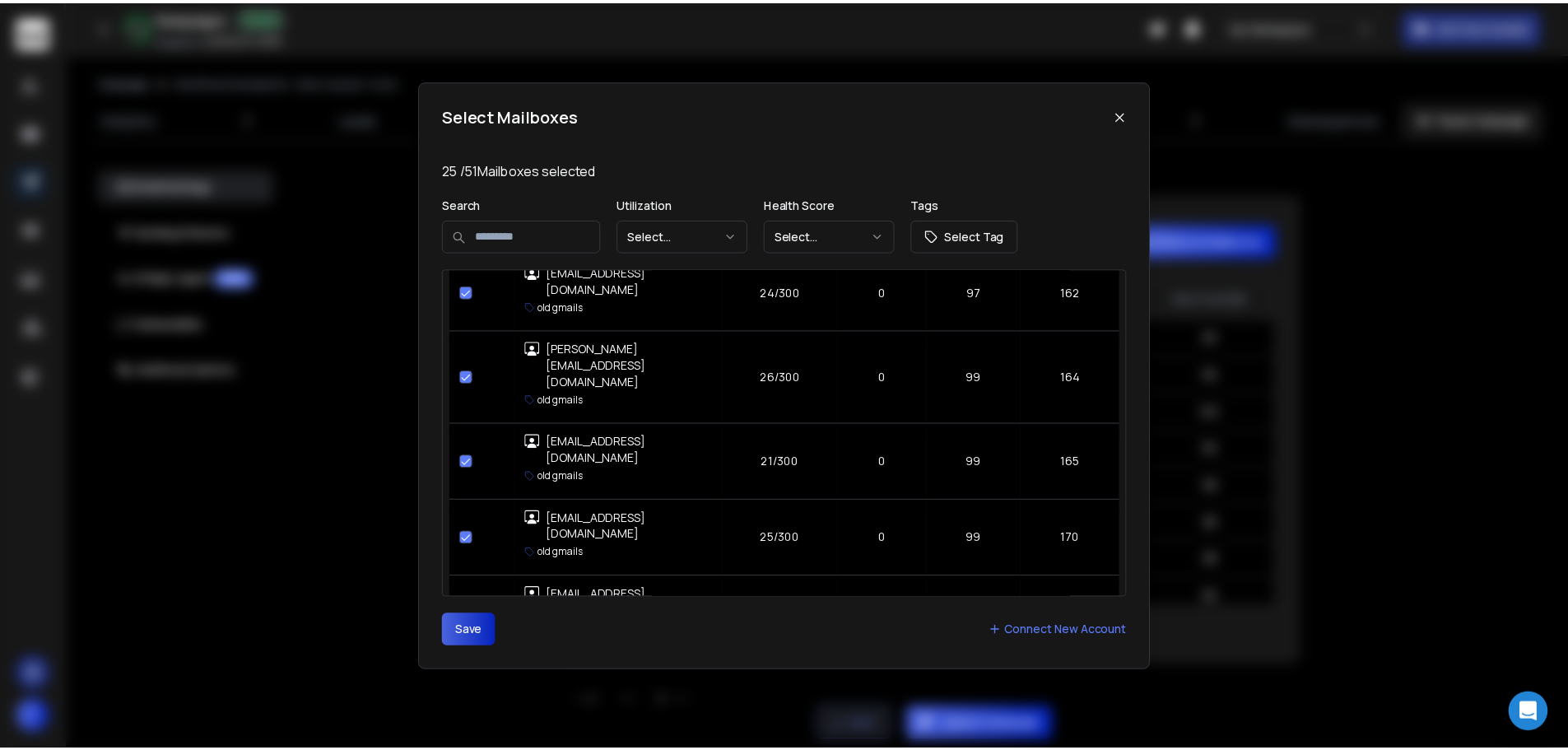
scroll to position [2753, 0]
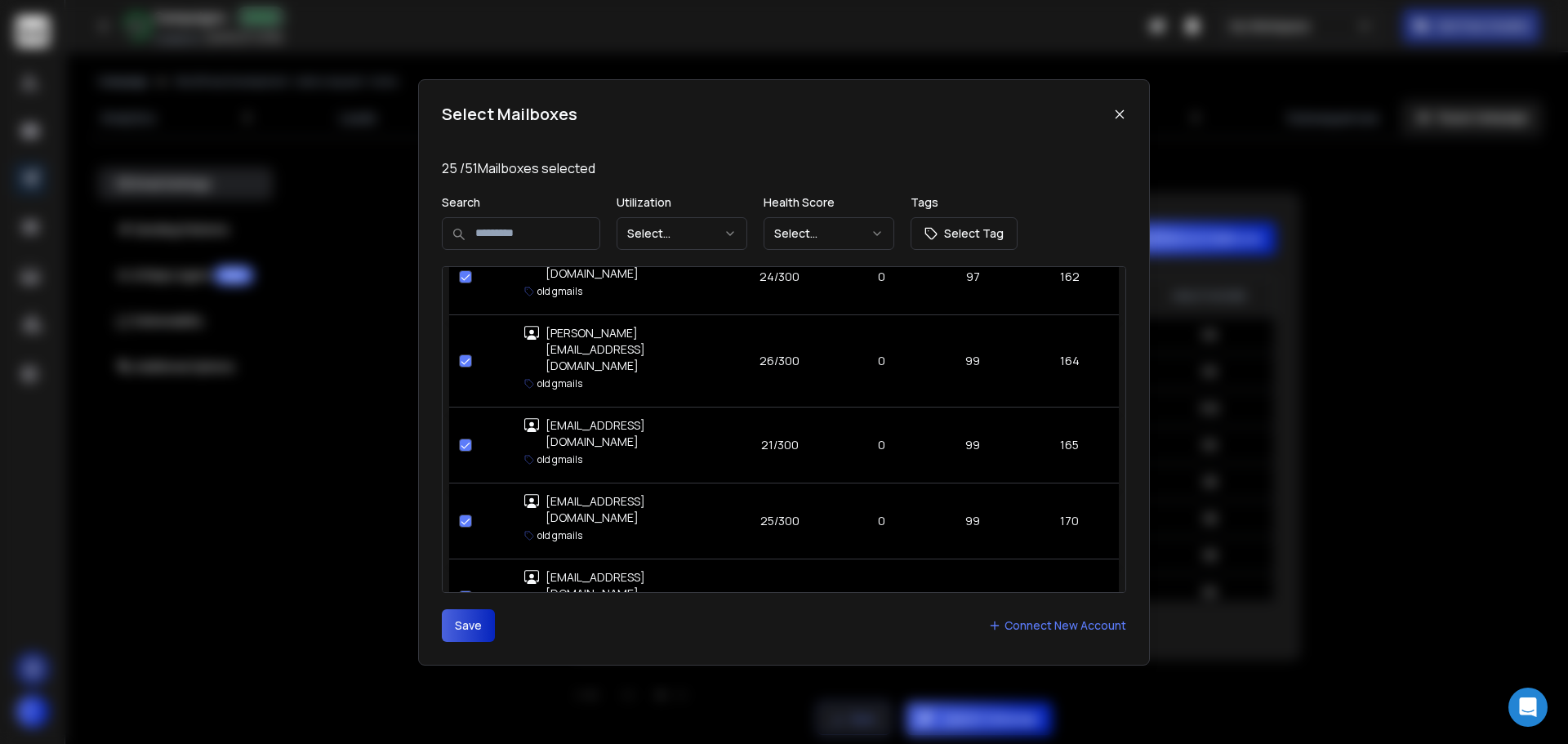
click at [1119, 119] on icon at bounding box center [1119, 114] width 13 height 13
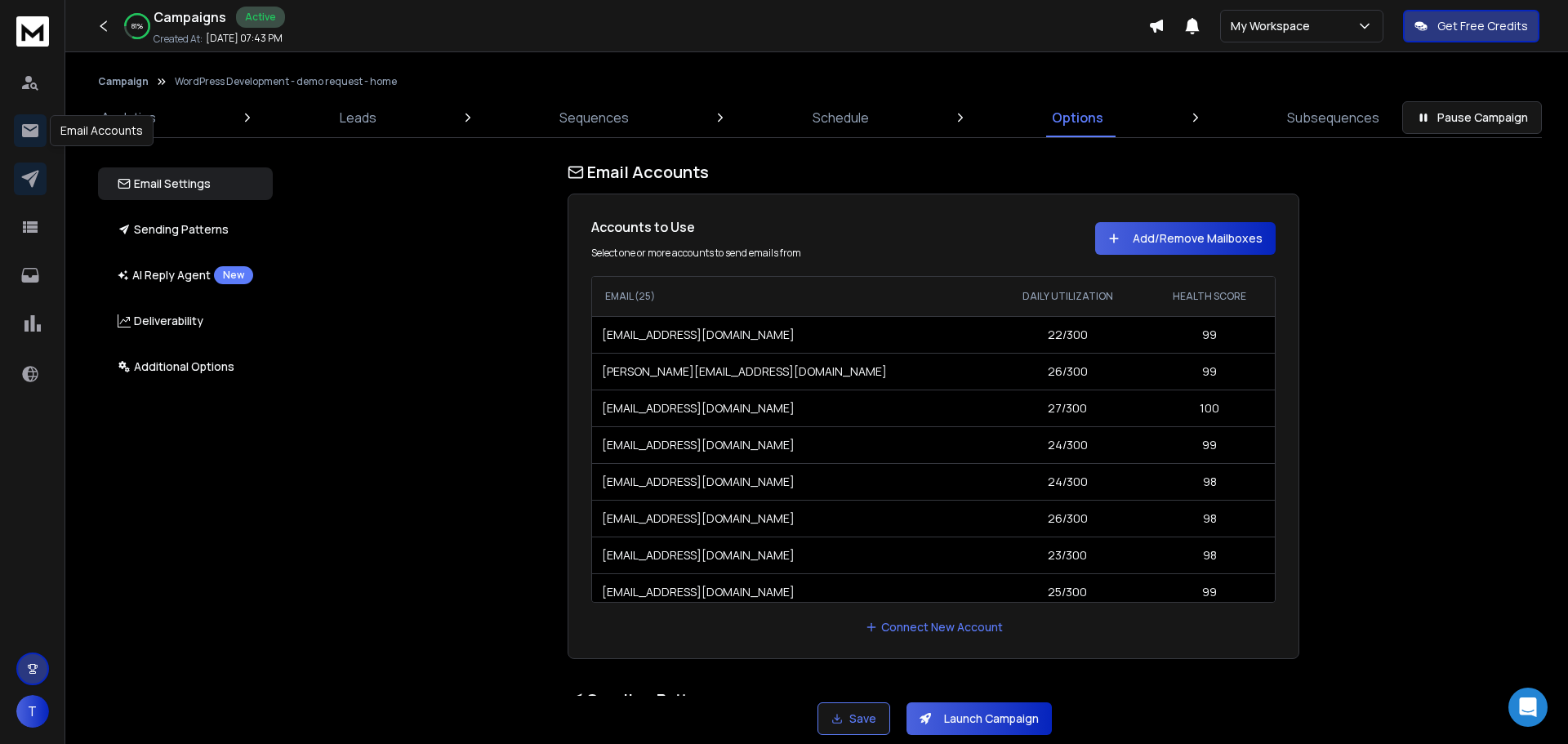
click at [31, 131] on icon at bounding box center [29, 130] width 17 height 13
